Goal: Task Accomplishment & Management: Use online tool/utility

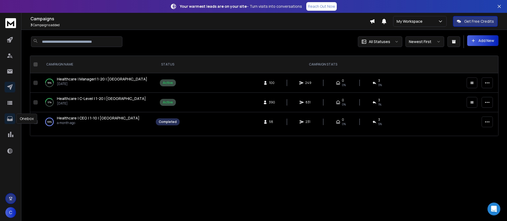
click at [6, 120] on link at bounding box center [10, 118] width 11 height 11
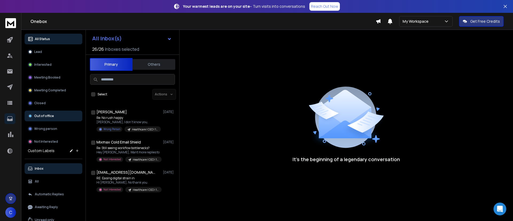
scroll to position [49, 0]
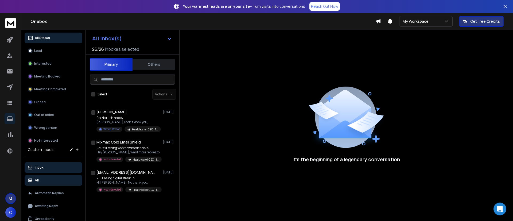
click at [43, 179] on button "All" at bounding box center [54, 180] width 58 height 11
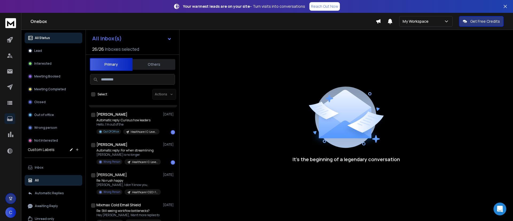
scroll to position [119, 0]
click at [41, 165] on p "Inbox" at bounding box center [39, 167] width 9 height 4
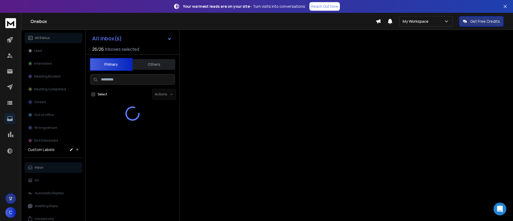
scroll to position [0, 0]
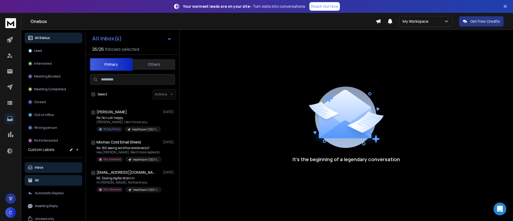
click at [37, 181] on p "All" at bounding box center [37, 180] width 4 height 4
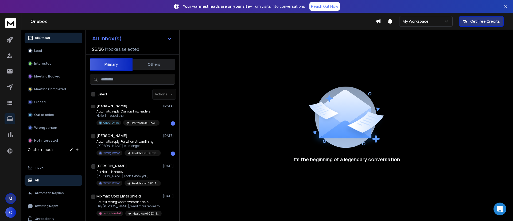
scroll to position [124, 0]
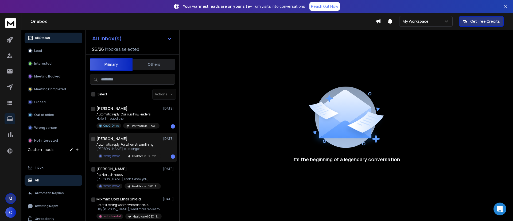
click at [133, 146] on p "Automatic reply: For when streamlining" at bounding box center [128, 144] width 64 height 4
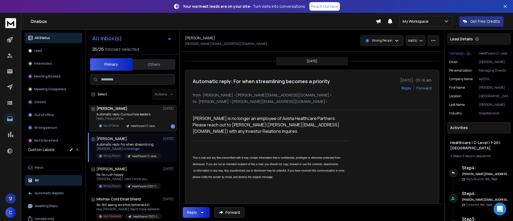
click at [112, 110] on h1 "Pamela Suprenant" at bounding box center [111, 108] width 31 height 5
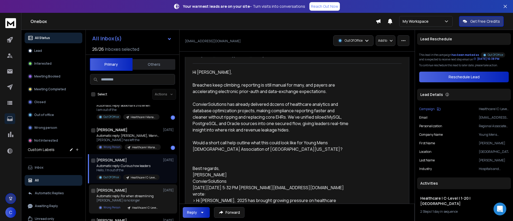
scroll to position [71, 0]
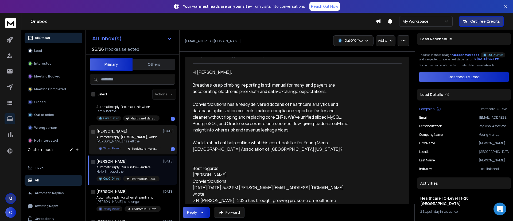
click at [135, 140] on p "Emily Liles has left the" at bounding box center [128, 141] width 64 height 4
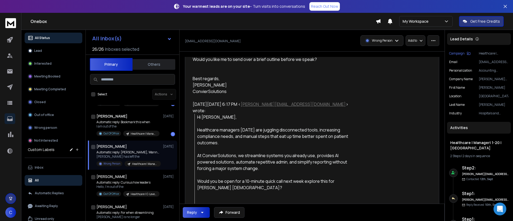
scroll to position [125, 0]
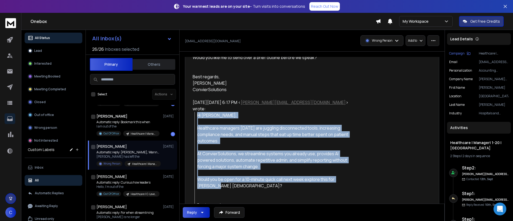
drag, startPoint x: 198, startPoint y: 109, endPoint x: 303, endPoint y: 186, distance: 130.3
click at [303, 186] on div "Hi Emily, Healthcare managers today are juggling disconnected tools, increasing…" at bounding box center [272, 166] width 151 height 109
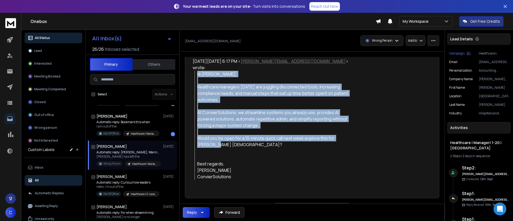
scroll to position [161, 0]
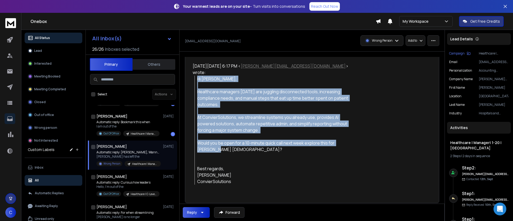
click at [240, 103] on div "Hi Emily, Healthcare managers today are juggling disconnected tools, increasing…" at bounding box center [272, 130] width 151 height 109
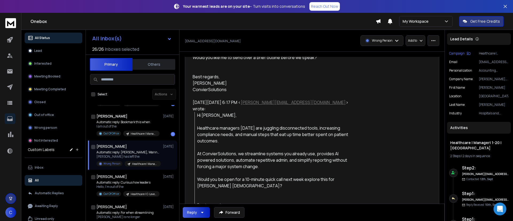
scroll to position [124, 0]
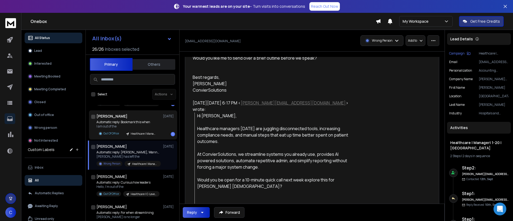
click at [112, 121] on p "Automatic reply: Bookmark this when" at bounding box center [127, 122] width 63 height 4
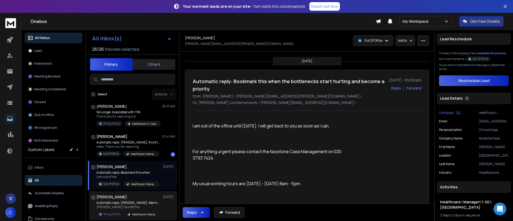
scroll to position [0, 0]
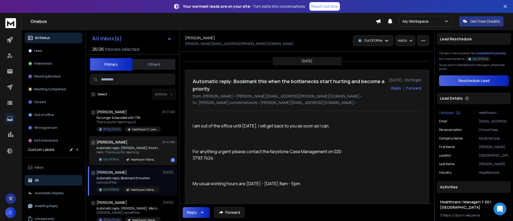
click at [119, 149] on p "Automatic reply: Griffin, this trick" at bounding box center [128, 148] width 64 height 4
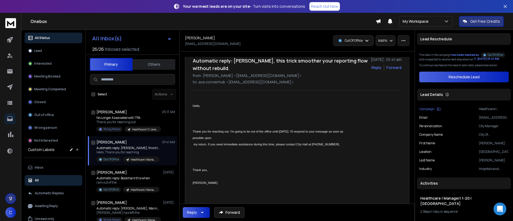
scroll to position [21, 0]
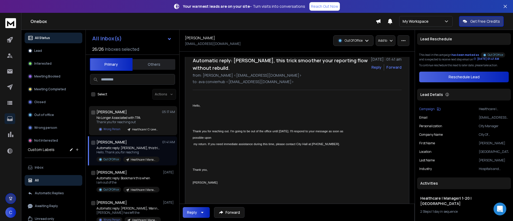
click at [124, 117] on p "No Longer Associated with TPA" at bounding box center [128, 118] width 64 height 4
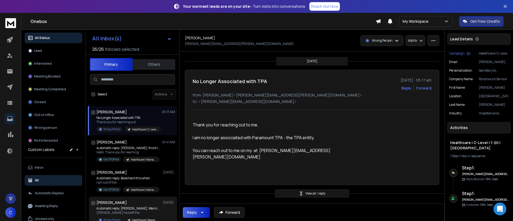
click at [107, 209] on p "Automatic reply: Emily, Wanna check" at bounding box center [128, 208] width 64 height 4
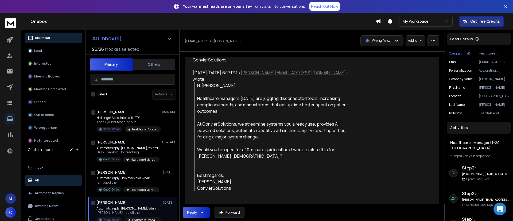
scroll to position [180, 0]
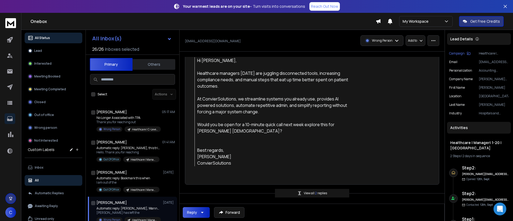
click at [300, 191] on icon at bounding box center [299, 193] width 4 height 4
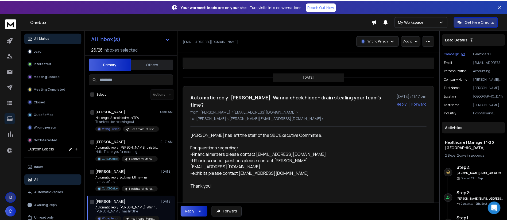
scroll to position [295, 0]
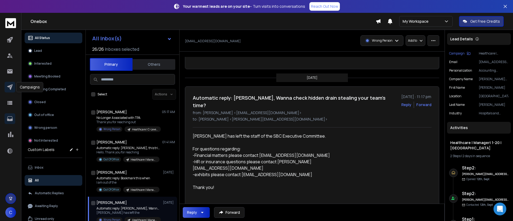
click at [9, 85] on icon at bounding box center [10, 87] width 6 height 6
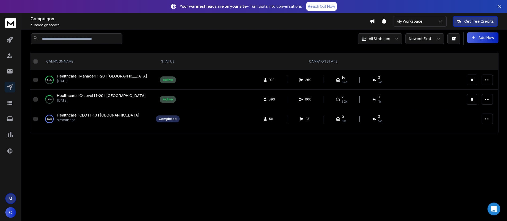
scroll to position [3, 0]
click at [94, 77] on span "Healthcare | Manager| 1-20 | [GEOGRAPHIC_DATA]" at bounding box center [102, 75] width 90 height 5
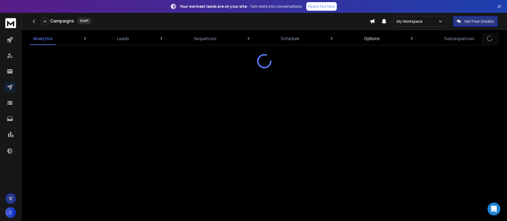
click at [366, 37] on p "Options" at bounding box center [372, 38] width 16 height 6
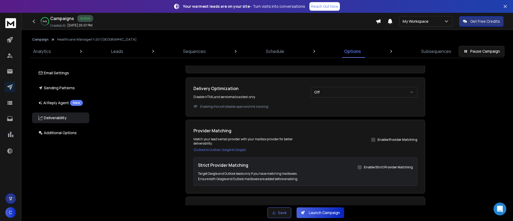
scroll to position [665, 0]
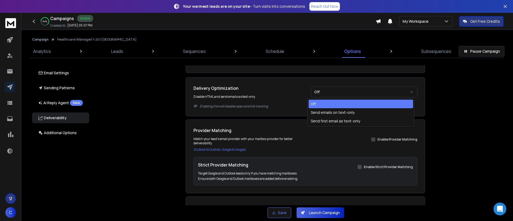
click at [334, 92] on button "Off" at bounding box center [364, 92] width 107 height 11
select select "*"
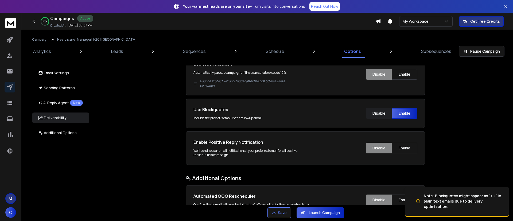
scroll to position [1005, 0]
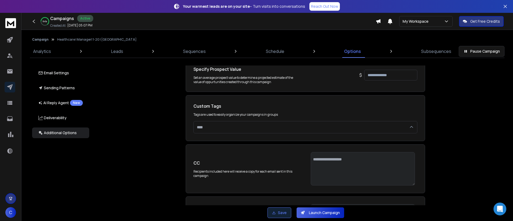
click at [286, 210] on button "Save" at bounding box center [279, 212] width 24 height 11
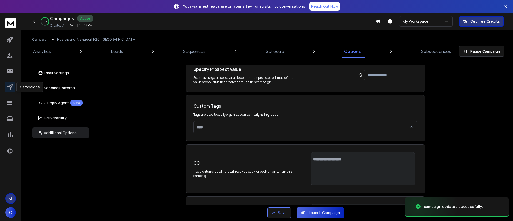
click at [8, 82] on link at bounding box center [10, 87] width 11 height 11
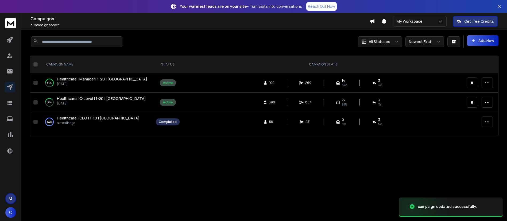
click at [110, 100] on span "Healthcare | C-Level | 1-20 | [GEOGRAPHIC_DATA]" at bounding box center [101, 98] width 89 height 5
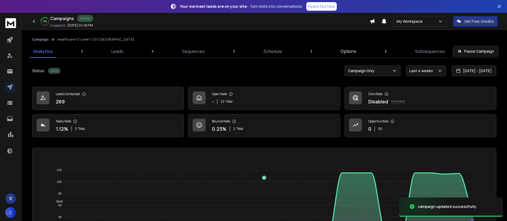
click at [347, 52] on p "Options" at bounding box center [348, 51] width 16 height 6
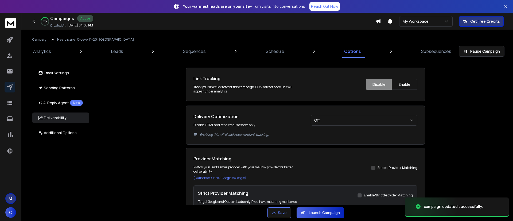
scroll to position [609, 0]
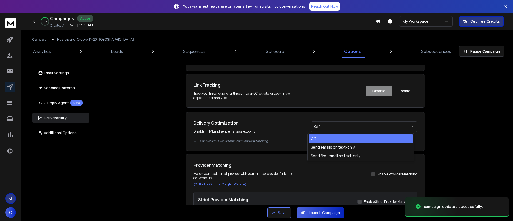
click at [338, 122] on button "Off" at bounding box center [364, 126] width 107 height 11
select select "*"
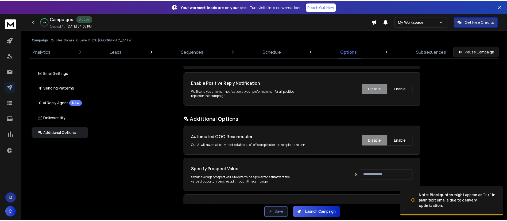
scroll to position [1027, 0]
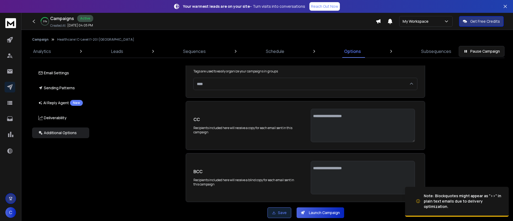
click at [282, 212] on button "Save" at bounding box center [279, 212] width 24 height 11
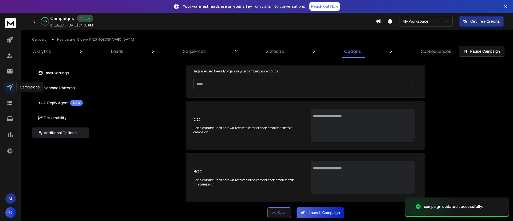
click at [9, 87] on icon at bounding box center [10, 87] width 6 height 6
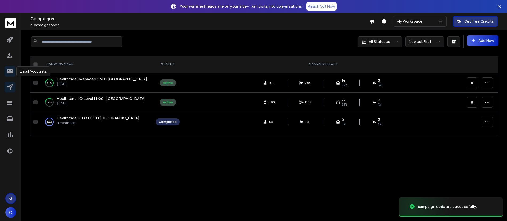
click at [11, 73] on icon at bounding box center [10, 71] width 6 height 6
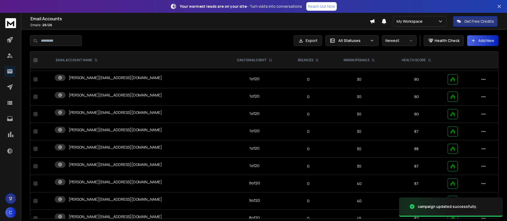
scroll to position [306, 0]
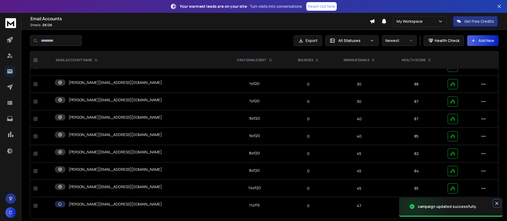
click at [499, 203] on icon "Notifications (F8)" at bounding box center [496, 203] width 5 height 5
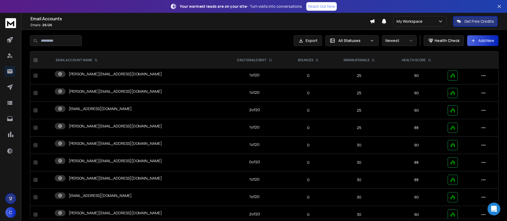
scroll to position [0, 0]
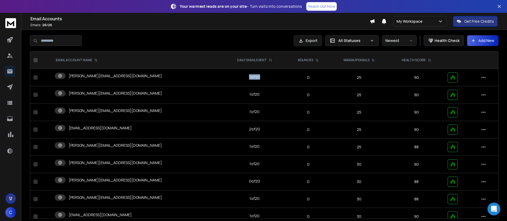
drag, startPoint x: 233, startPoint y: 78, endPoint x: 211, endPoint y: 79, distance: 22.2
click at [222, 79] on td "0 of 20" at bounding box center [254, 76] width 64 height 14
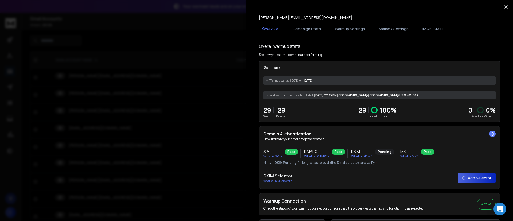
click at [506, 4] on icon "button" at bounding box center [505, 6] width 5 height 5
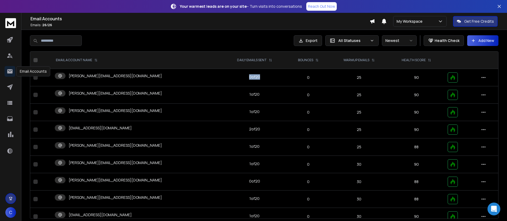
click at [10, 72] on icon at bounding box center [9, 71] width 5 height 4
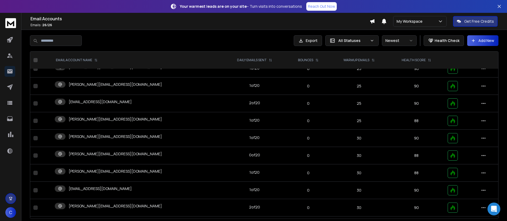
scroll to position [26, 0]
click at [490, 33] on div "Export All Statuses Newest Health Check Add New EMAIL ACCOUNT NAME DAILY EMAILS…" at bounding box center [263, 127] width 485 height 194
click at [492, 37] on button "Add New" at bounding box center [482, 40] width 31 height 11
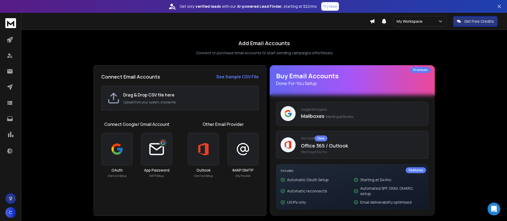
click at [136, 105] on div "Drag & Drop CSV file here Upload from your system, choose file" at bounding box center [179, 98] width 157 height 25
type input "**********"
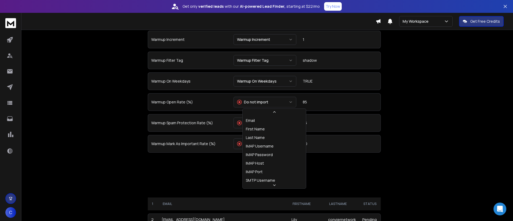
scroll to position [199, 0]
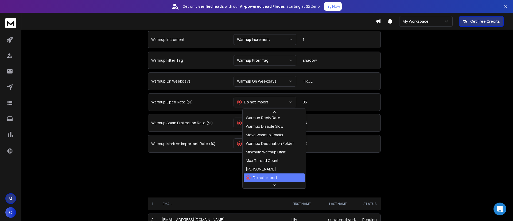
click at [262, 101] on div "Do not import" at bounding box center [252, 101] width 31 height 5
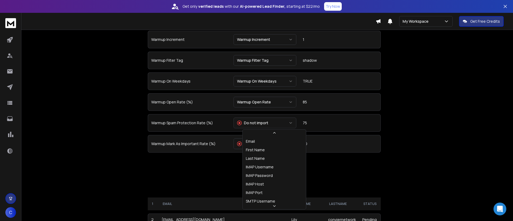
click at [265, 122] on div "Do not import" at bounding box center [252, 122] width 31 height 5
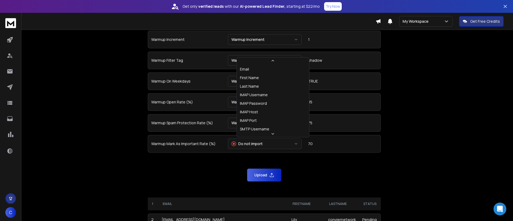
scroll to position [199, 0]
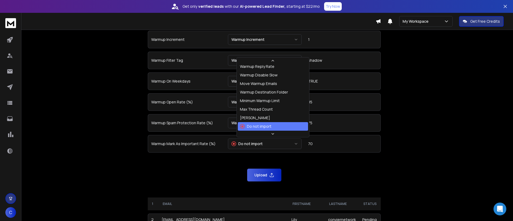
click at [265, 140] on button "Do not import" at bounding box center [265, 143] width 74 height 11
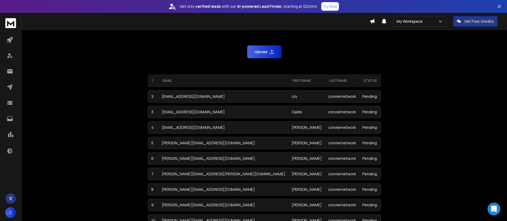
scroll to position [520, 0]
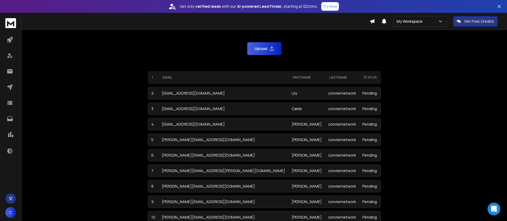
click at [254, 50] on p "Upload" at bounding box center [260, 48] width 13 height 5
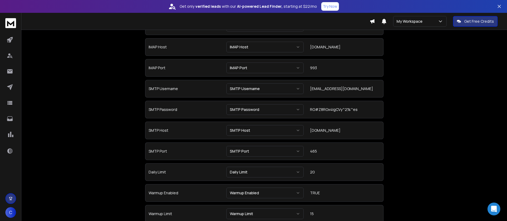
scroll to position [199, 0]
click at [14, 80] on div at bounding box center [11, 96] width 12 height 124
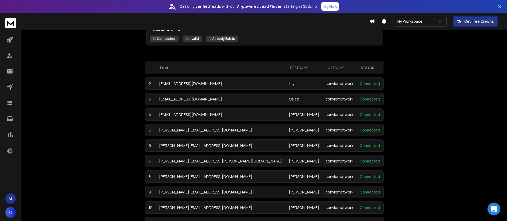
scroll to position [580, 0]
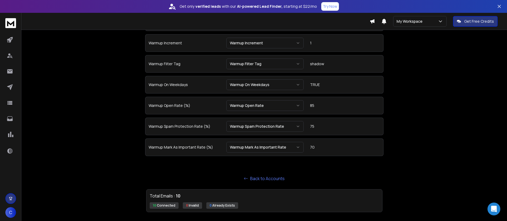
scroll to position [392, 0]
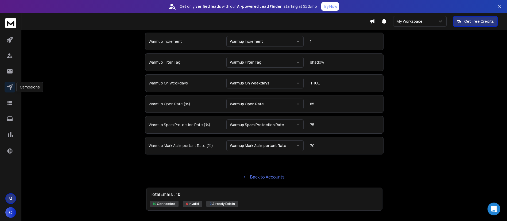
click at [11, 84] on icon at bounding box center [10, 87] width 6 height 6
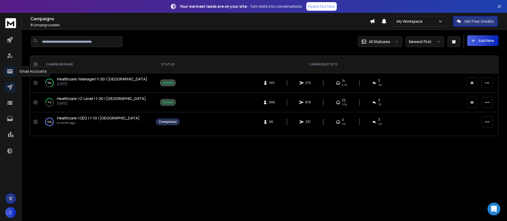
click at [10, 73] on icon at bounding box center [10, 71] width 6 height 6
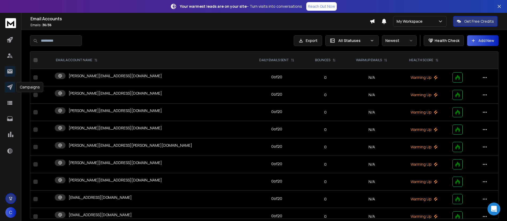
click at [12, 85] on icon at bounding box center [10, 87] width 6 height 6
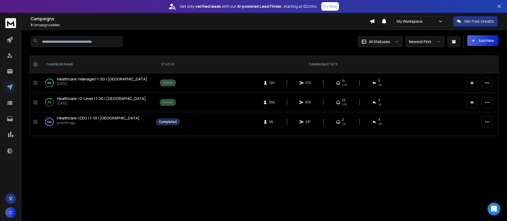
click at [479, 158] on div "Campaigns 3 Campaigns Added All Statuses Newest First Add New CAMPAIGN NAME STA…" at bounding box center [264, 145] width 468 height 221
